Goal: Communication & Community: Answer question/provide support

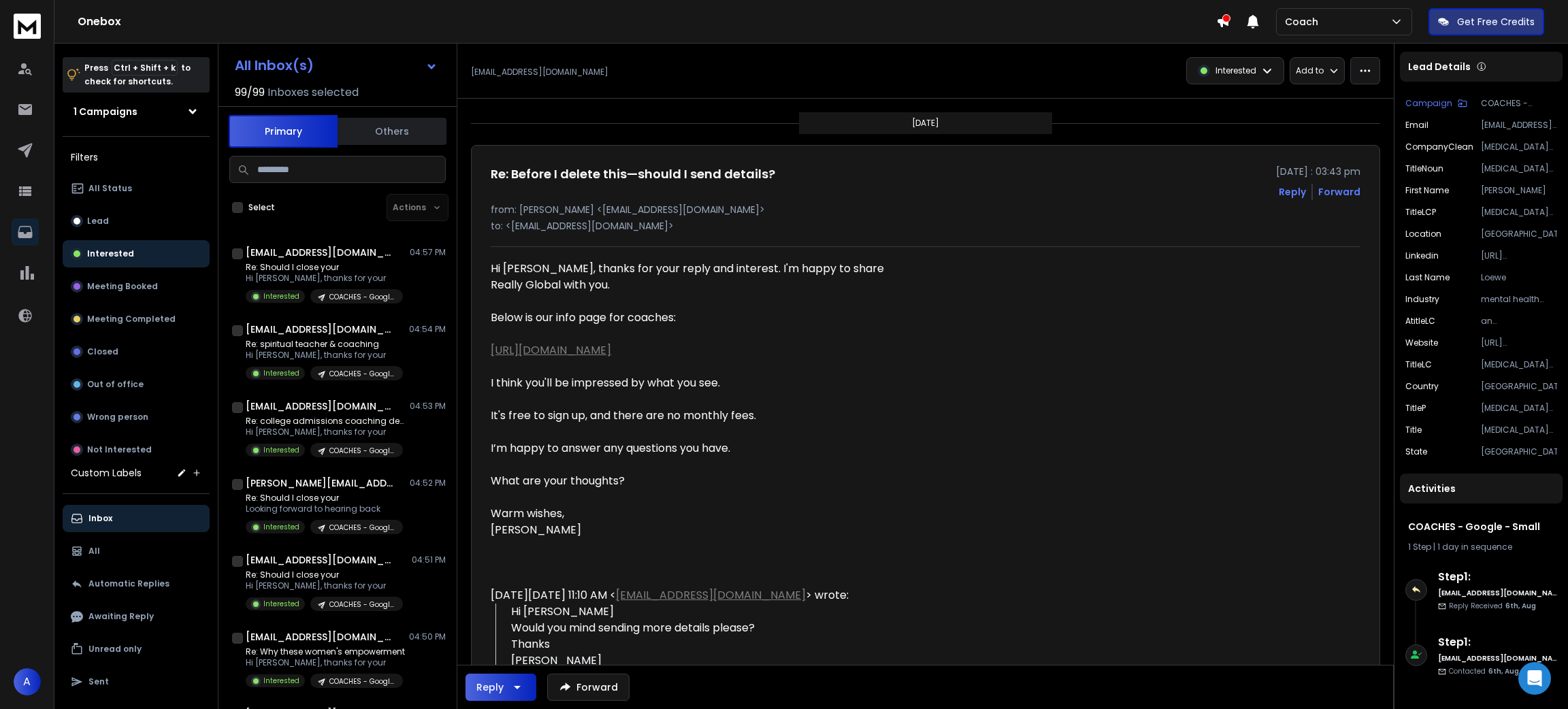
scroll to position [4253, 0]
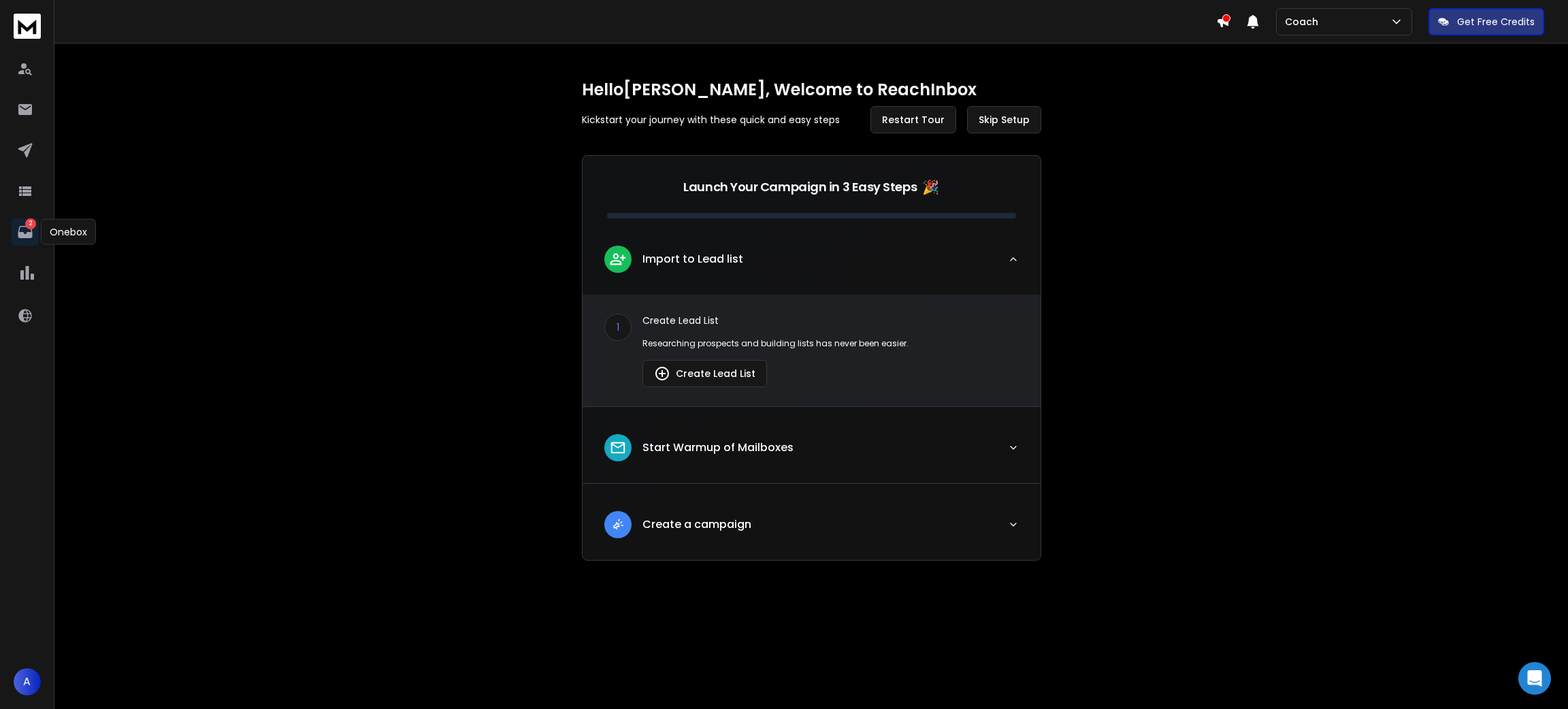
click at [27, 232] on icon at bounding box center [25, 232] width 14 height 12
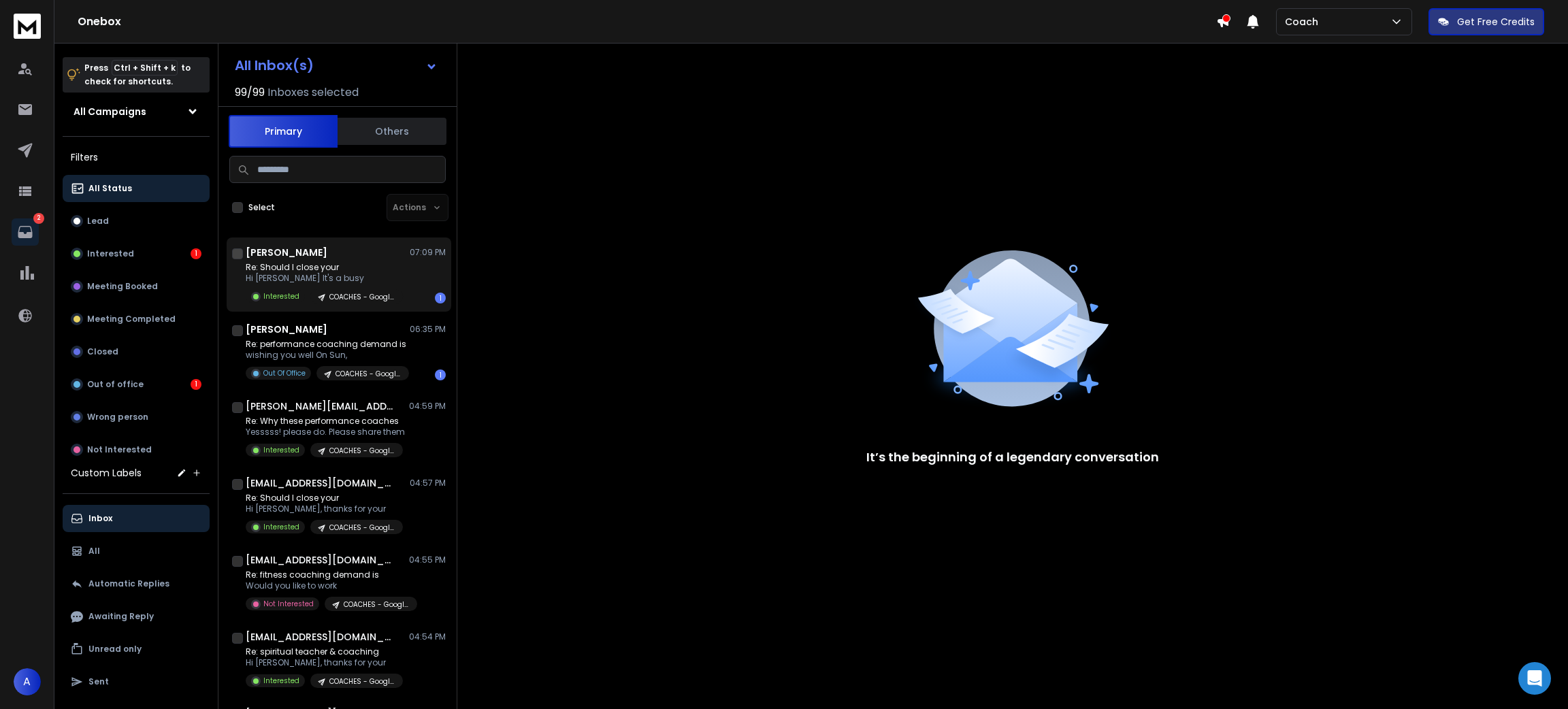
click at [373, 247] on div "Lori Jazvac 07:09 PM" at bounding box center [346, 253] width 200 height 14
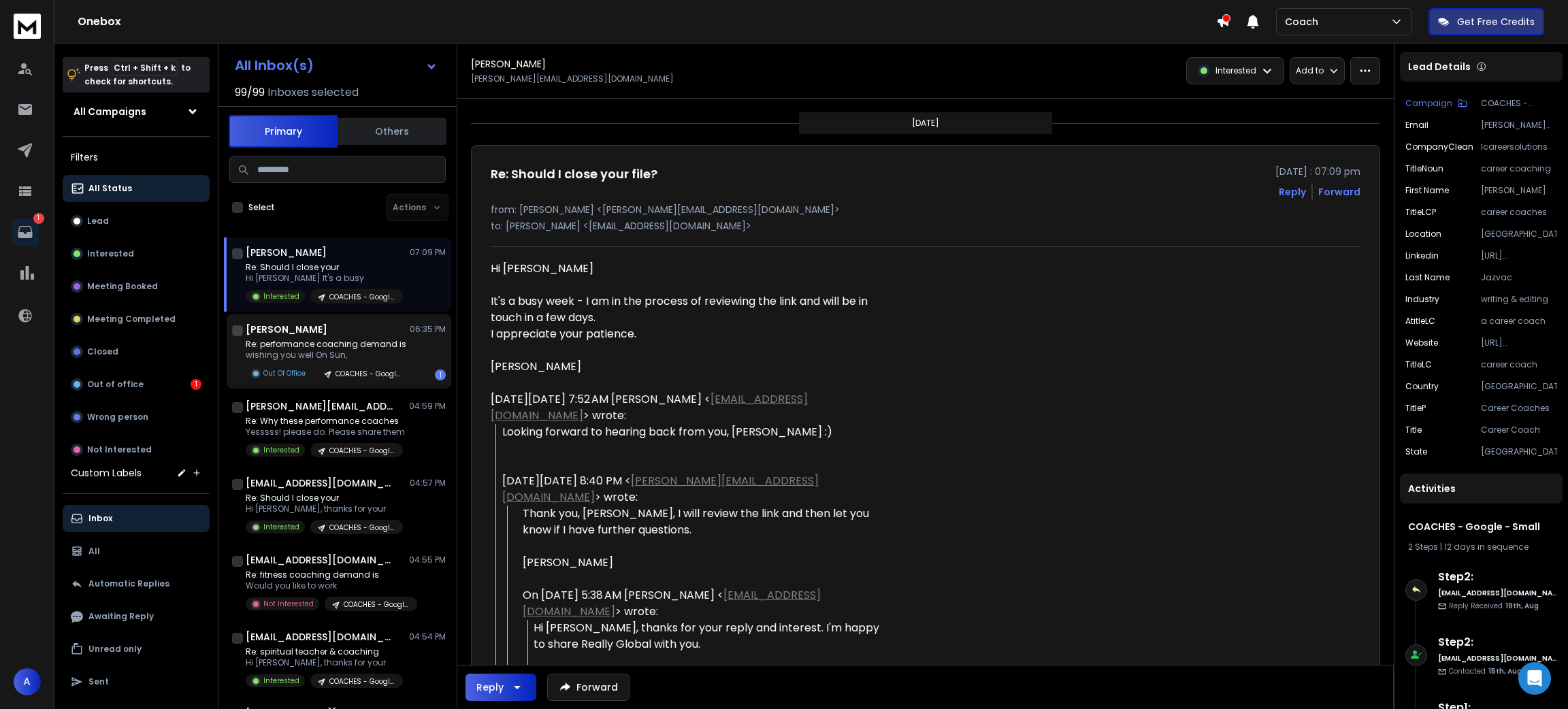
click at [373, 342] on p "Re: performance coaching demand is" at bounding box center [327, 345] width 163 height 11
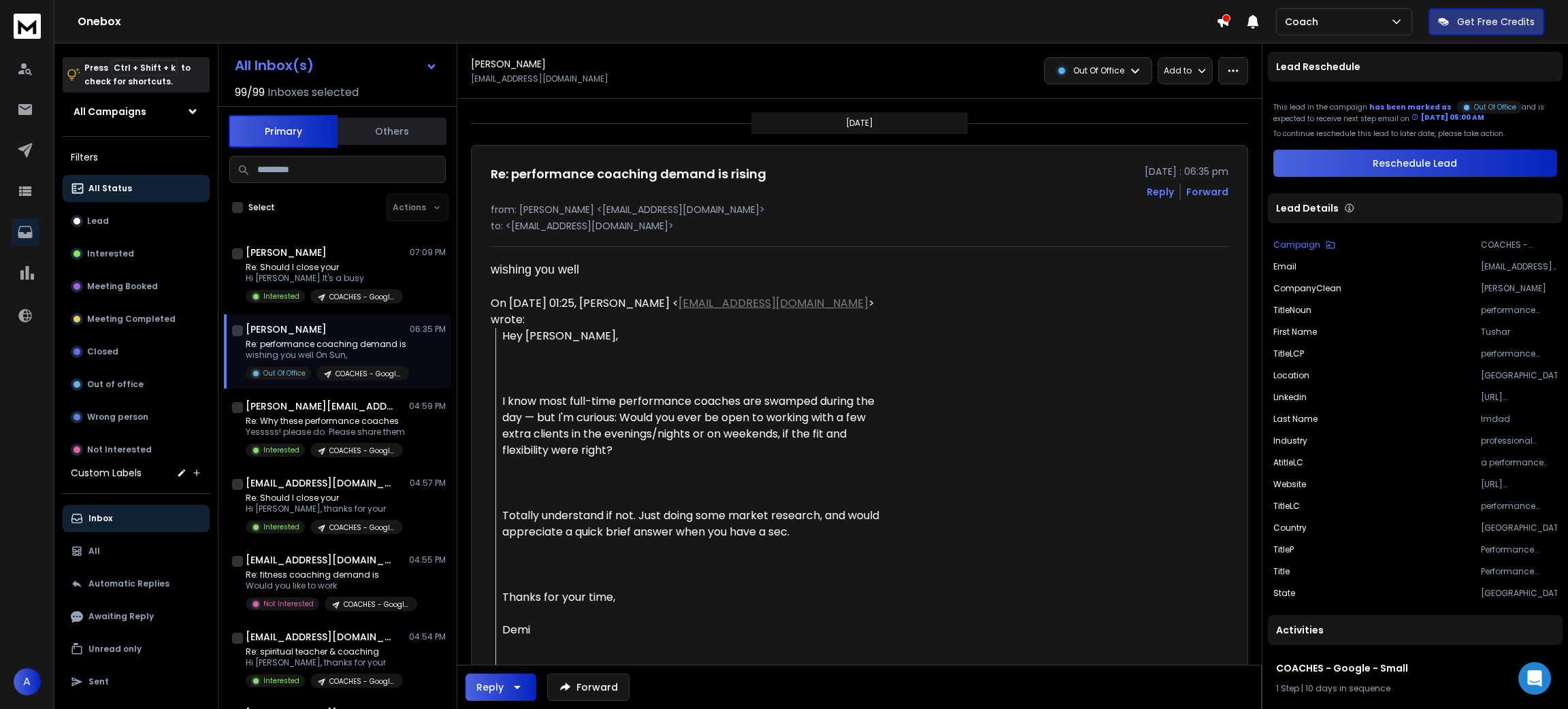
click at [1056, 78] on div "Out Of Office" at bounding box center [1097, 71] width 107 height 26
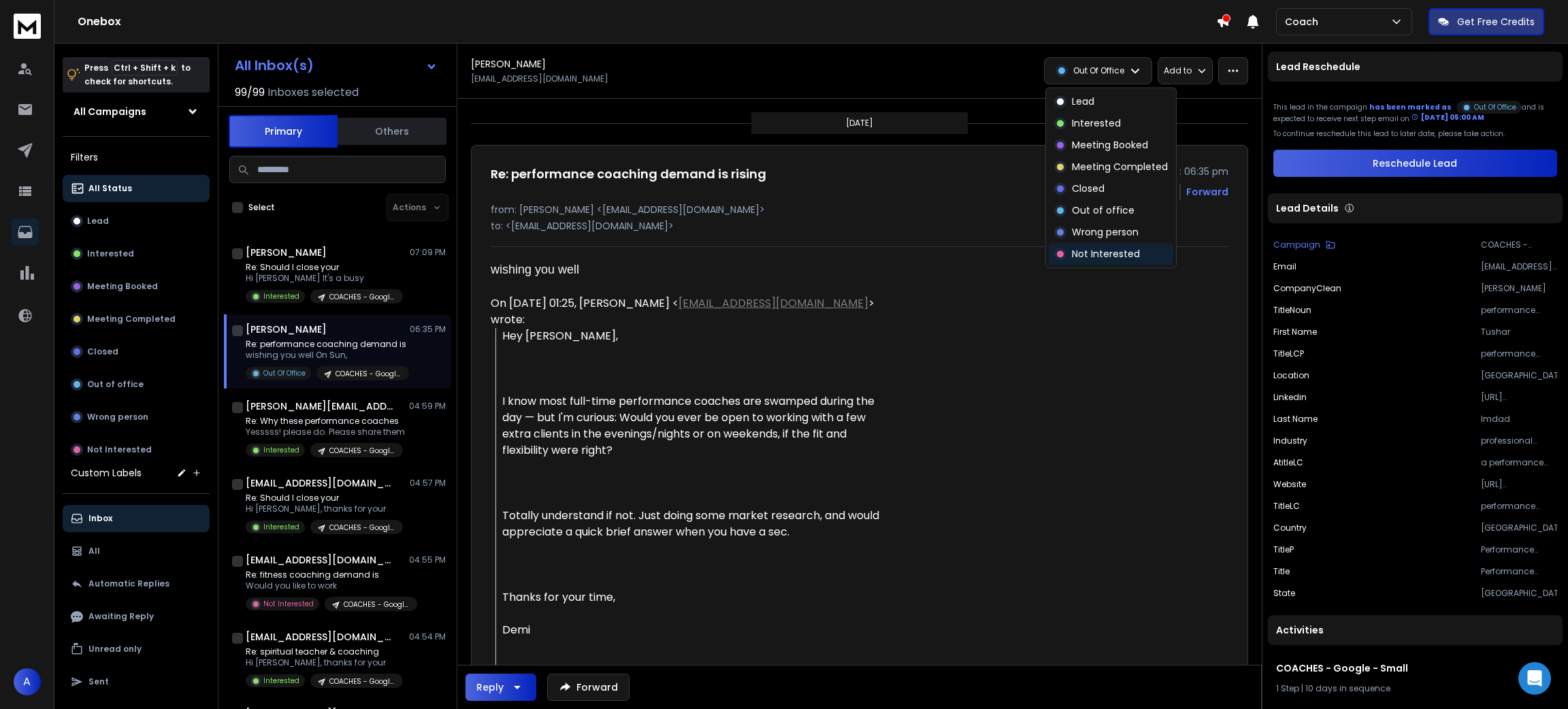
drag, startPoint x: 1097, startPoint y: 253, endPoint x: 930, endPoint y: 275, distance: 168.4
click at [1096, 255] on p "Not Interested" at bounding box center [1106, 254] width 68 height 14
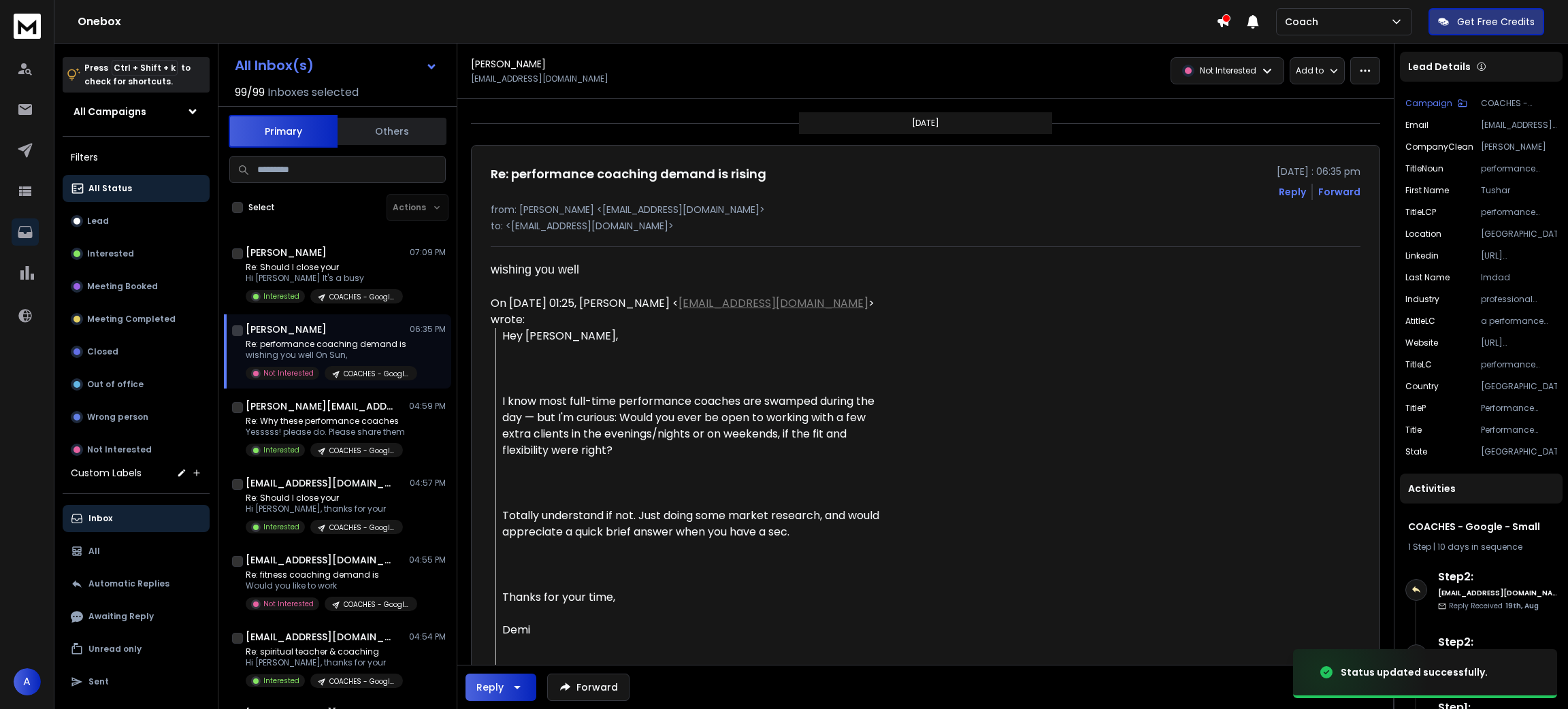
drag, startPoint x: 305, startPoint y: 259, endPoint x: 327, endPoint y: 333, distance: 77.2
click at [305, 259] on div "Lori Jazvac 07:09 PM Re: Should I close your Hi Dave It's a busy Interested COA…" at bounding box center [346, 275] width 200 height 58
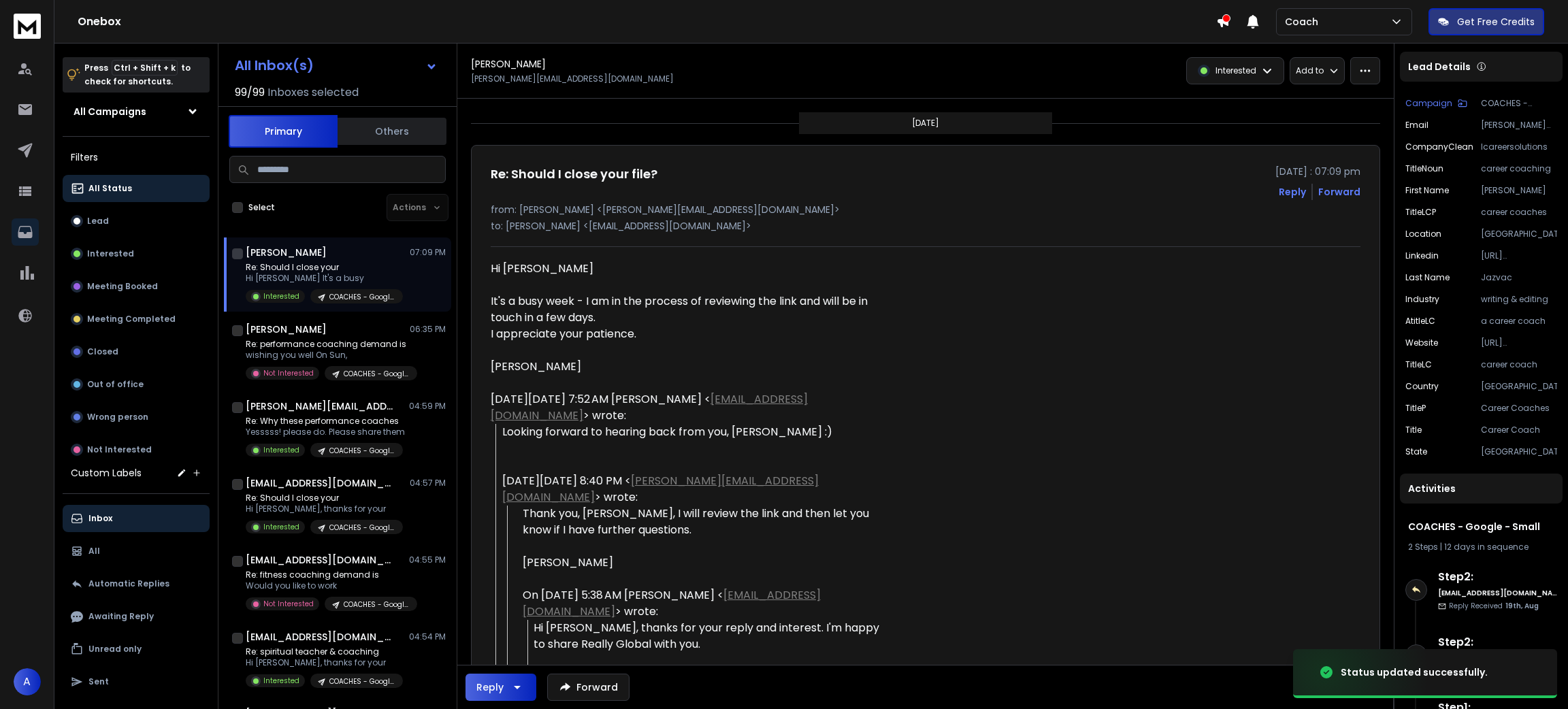
click at [486, 690] on div "Reply" at bounding box center [490, 688] width 28 height 14
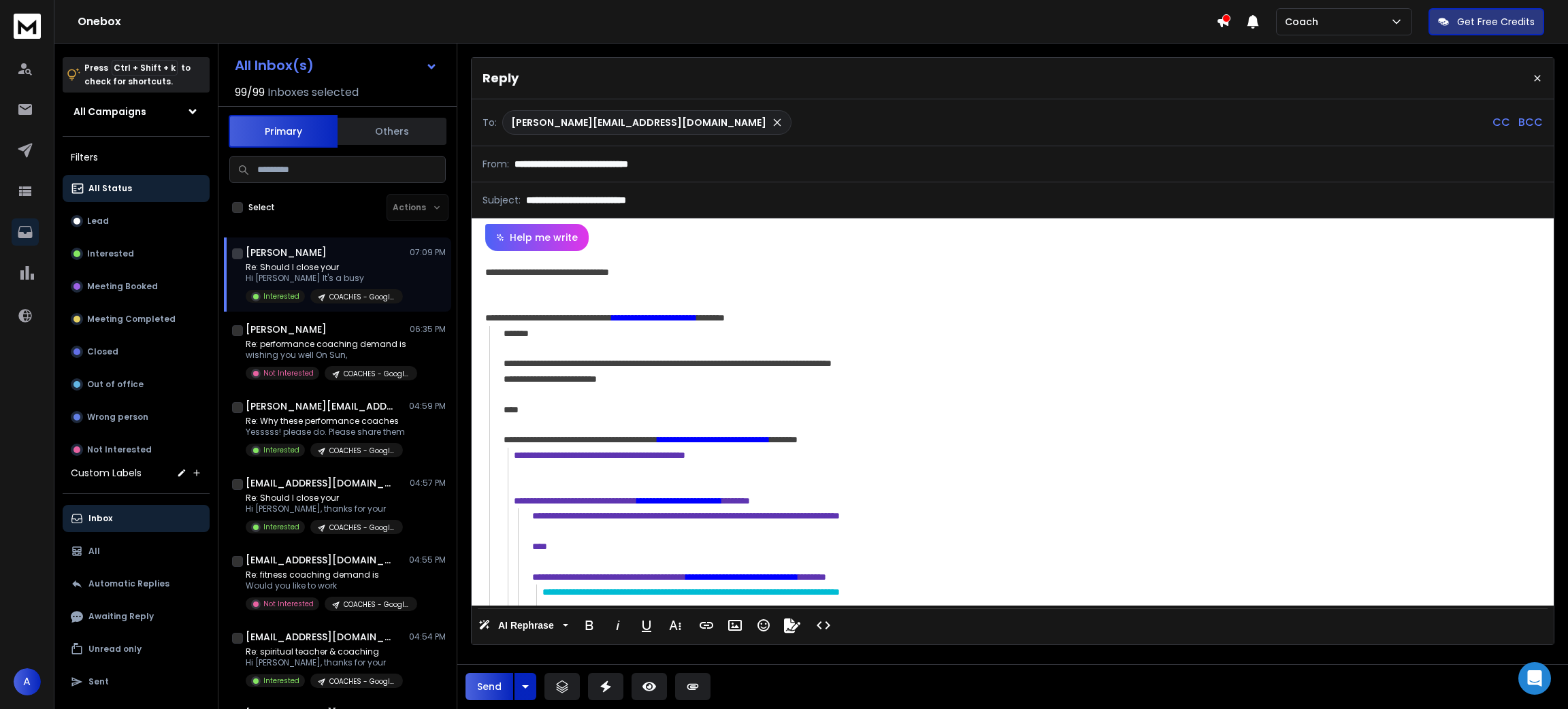
click at [497, 682] on button "Send" at bounding box center [489, 687] width 48 height 28
